Goal: Task Accomplishment & Management: Use online tool/utility

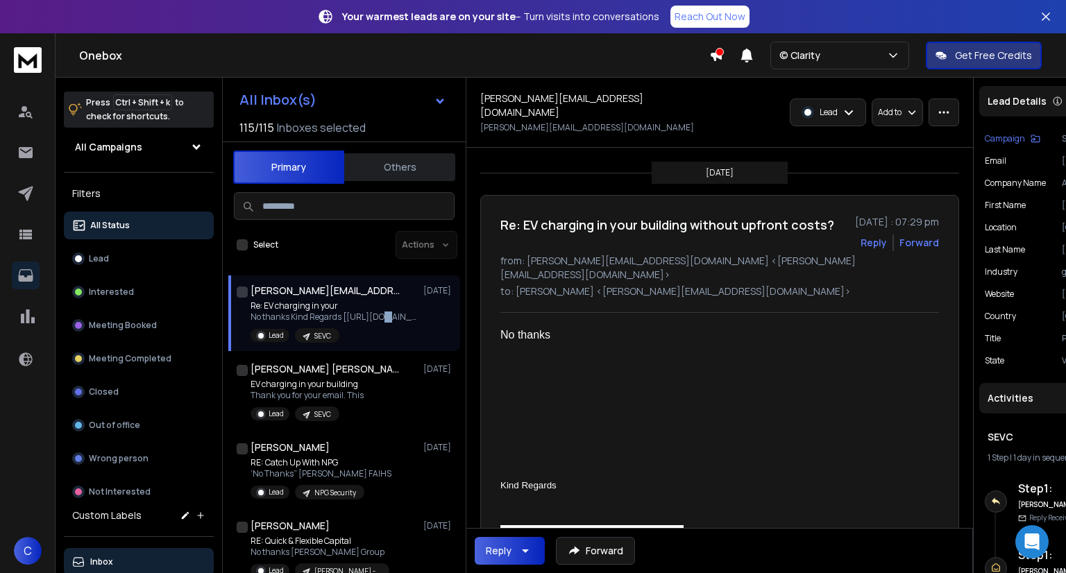
scroll to position [69, 0]
